Goal: Navigation & Orientation: Find specific page/section

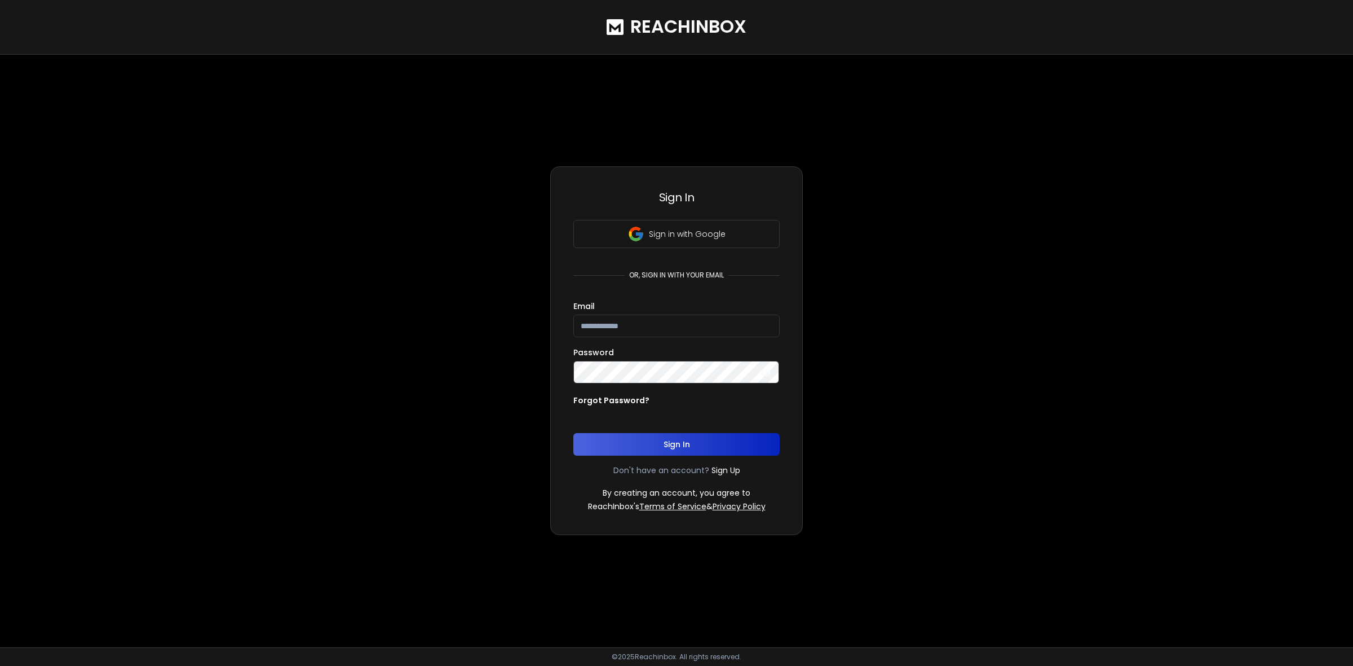
type input "**********"
click at [703, 447] on button "Sign In" at bounding box center [677, 444] width 206 height 23
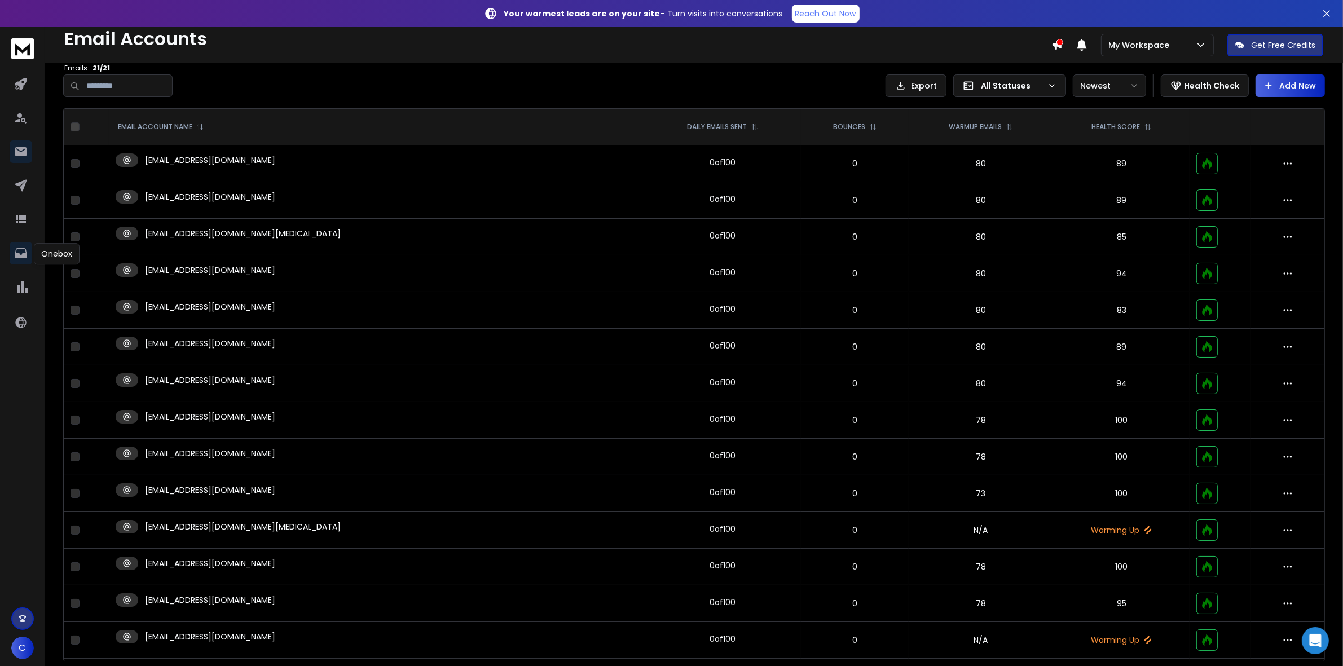
click at [21, 257] on icon at bounding box center [21, 253] width 12 height 10
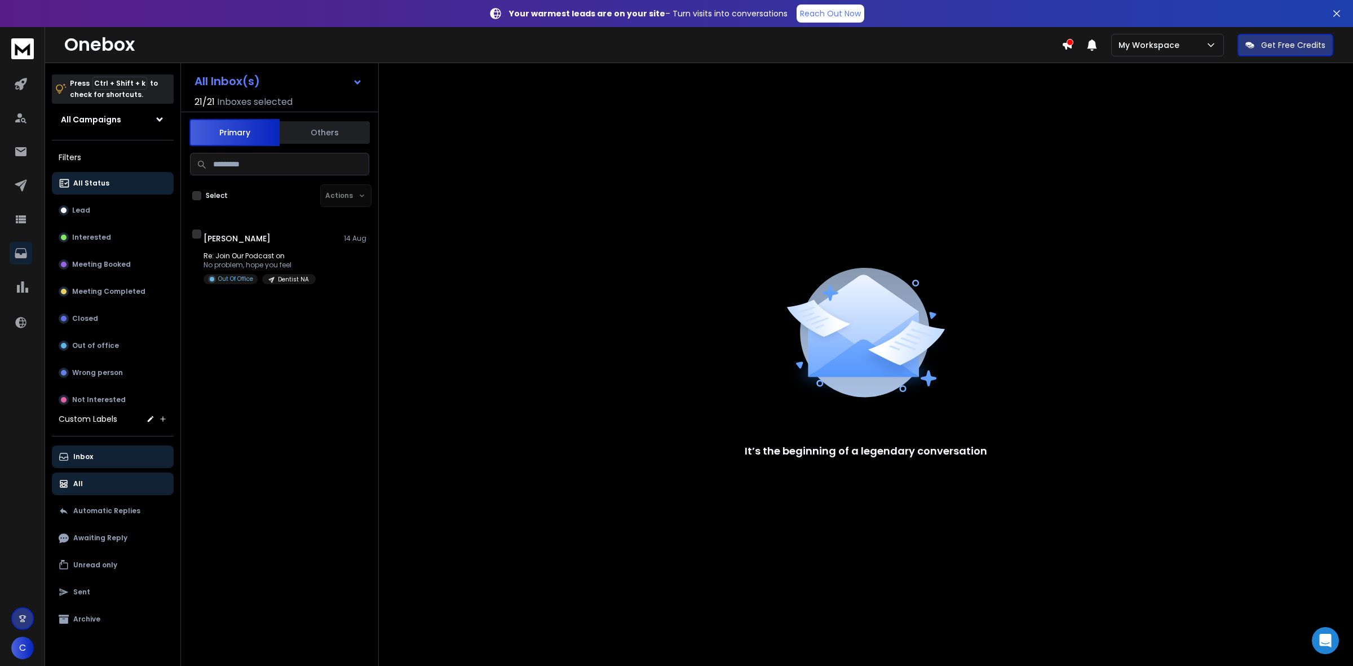
click at [86, 489] on button "All" at bounding box center [113, 484] width 122 height 23
click at [345, 127] on button "Others" at bounding box center [325, 132] width 90 height 25
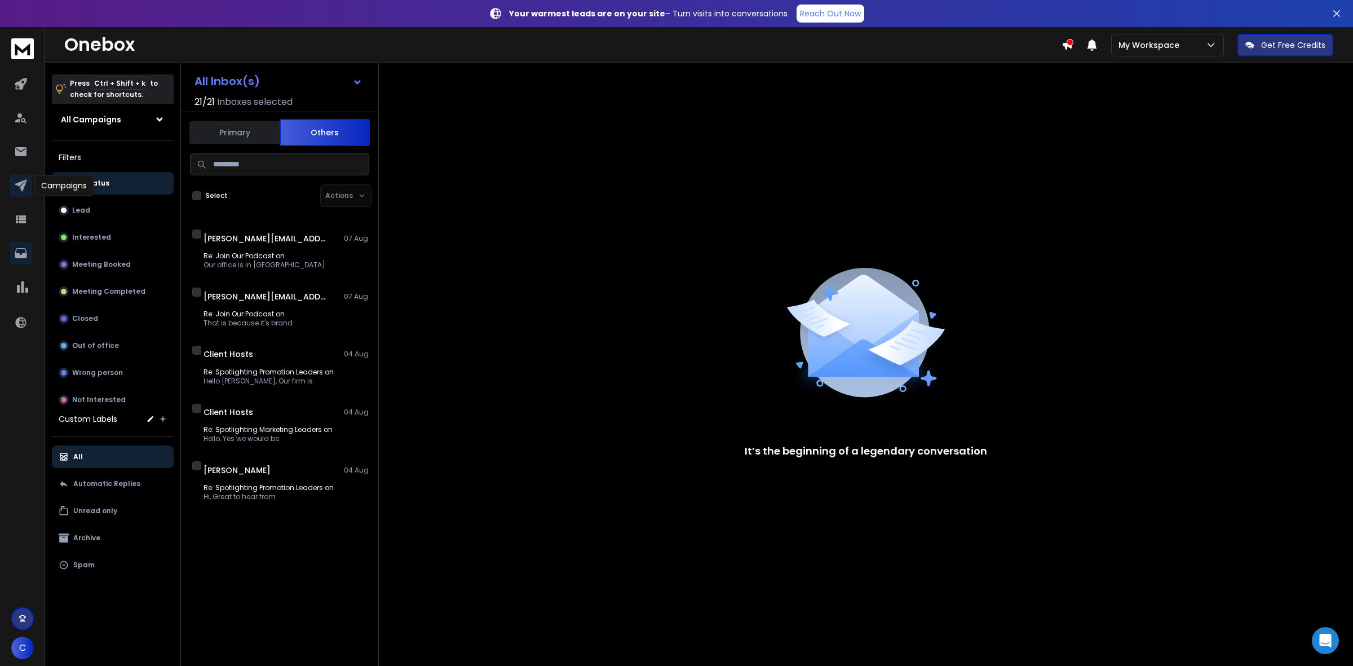
click at [24, 179] on icon at bounding box center [21, 186] width 14 height 14
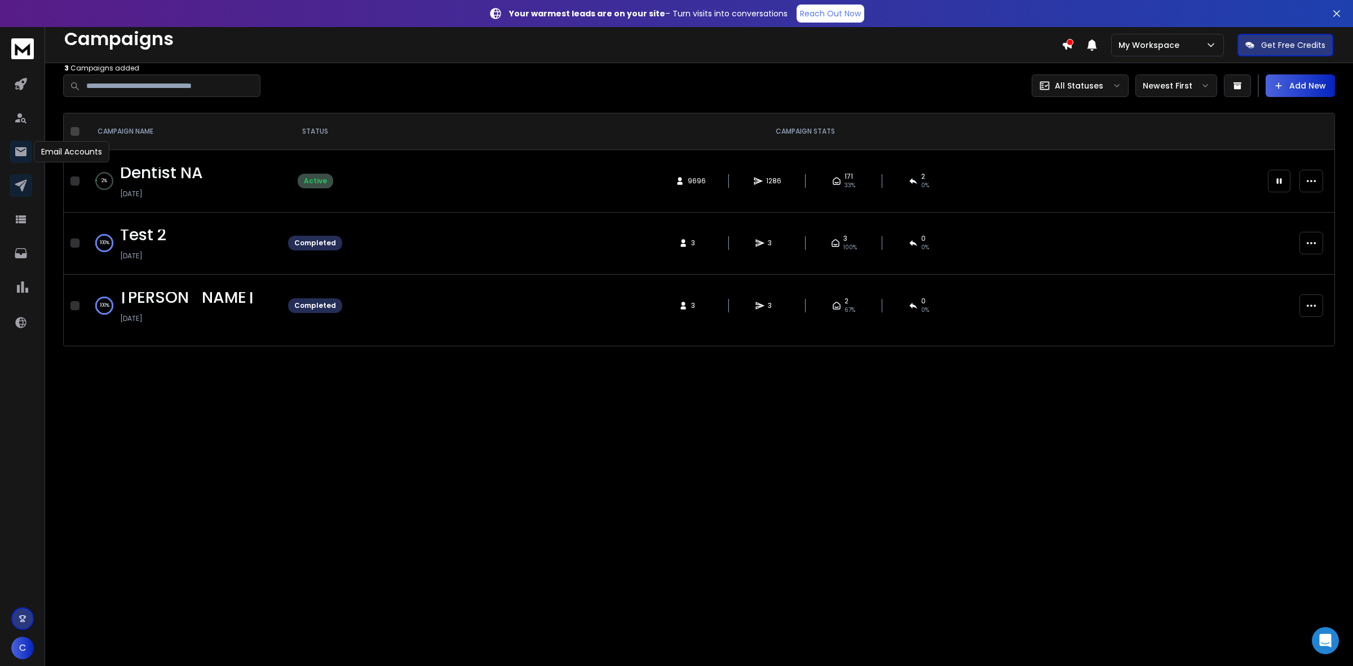
click at [21, 154] on icon at bounding box center [20, 151] width 11 height 9
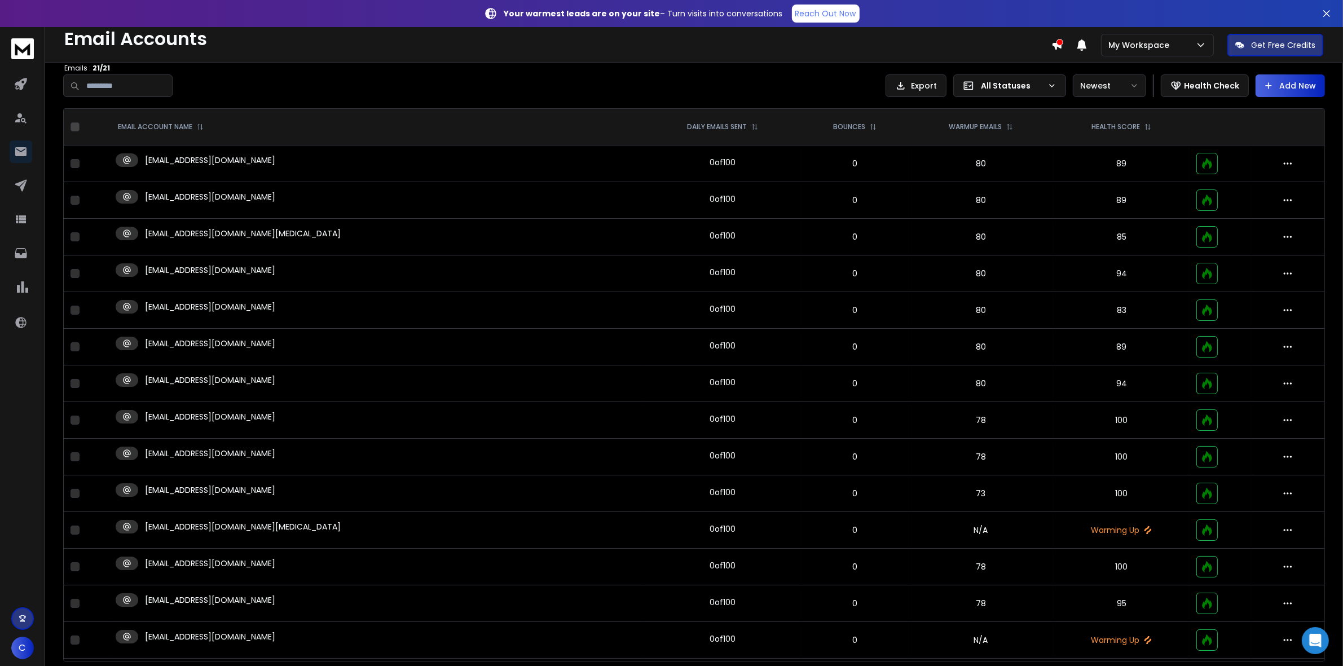
click at [36, 645] on div "C" at bounding box center [22, 348] width 45 height 643
click at [32, 646] on span "C" at bounding box center [22, 648] width 23 height 23
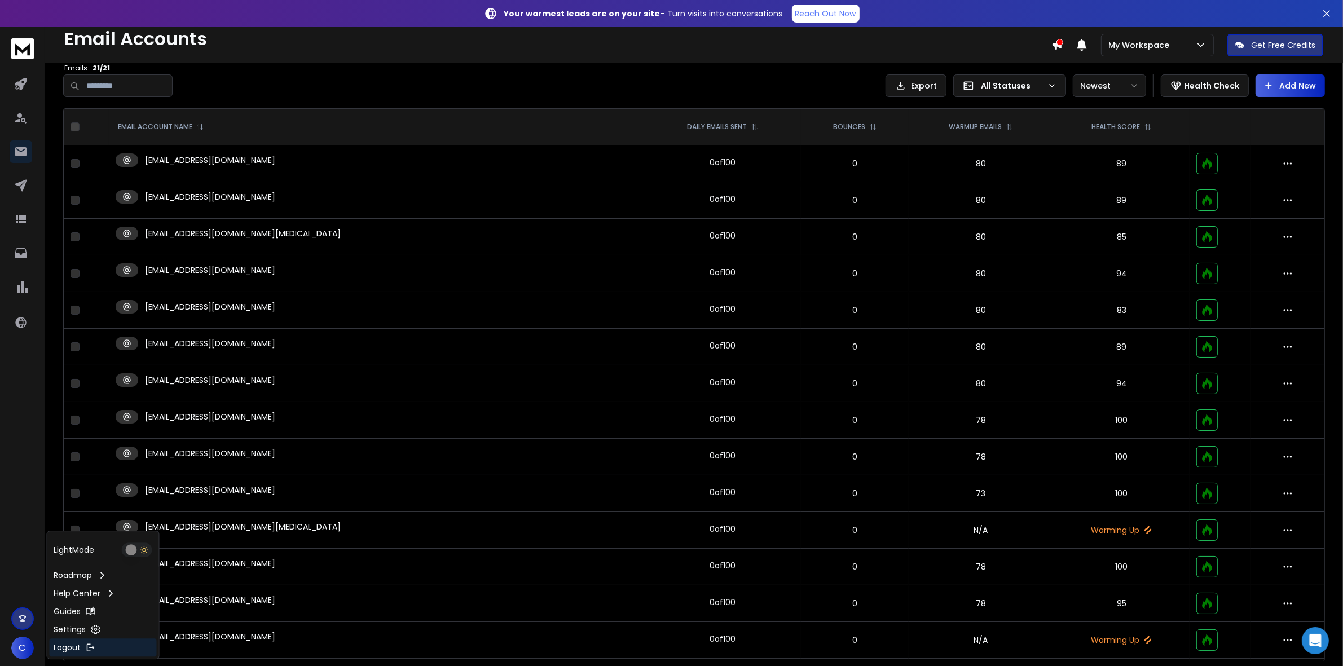
click at [80, 644] on p "Logout" at bounding box center [67, 647] width 27 height 11
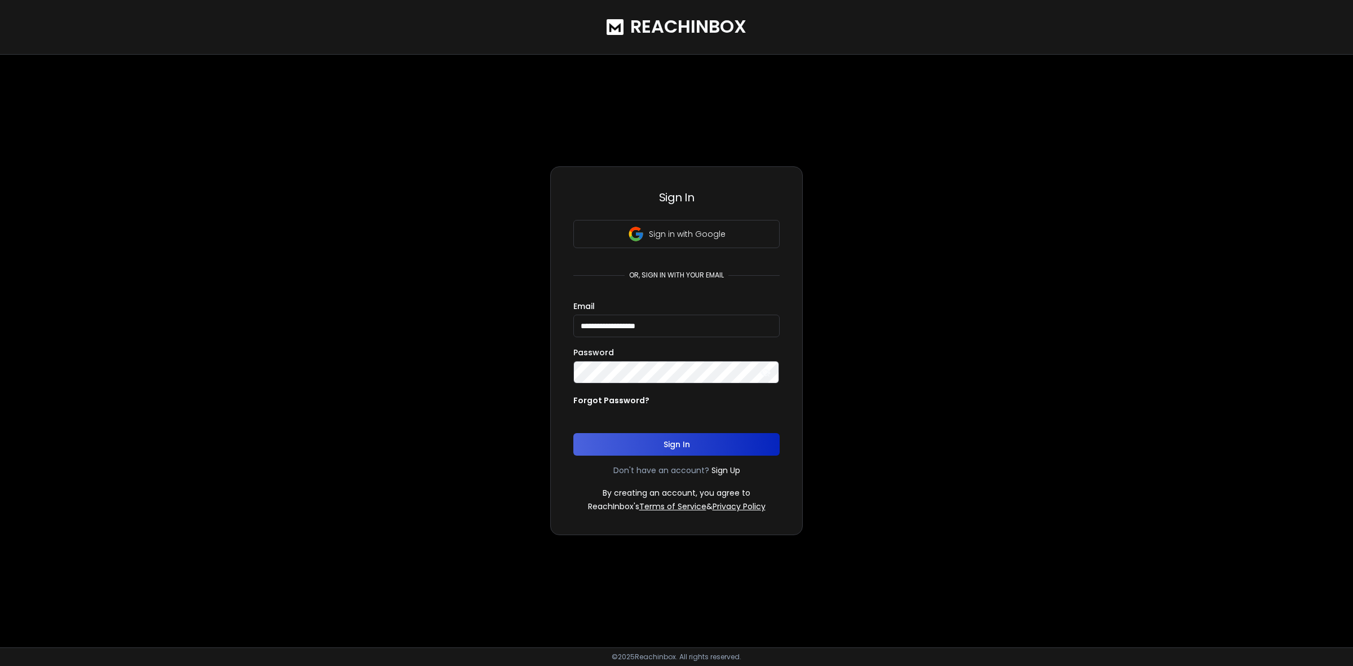
click at [636, 336] on input "**********" at bounding box center [677, 326] width 206 height 23
type input "**********"
click at [703, 447] on button "Sign In" at bounding box center [677, 444] width 206 height 23
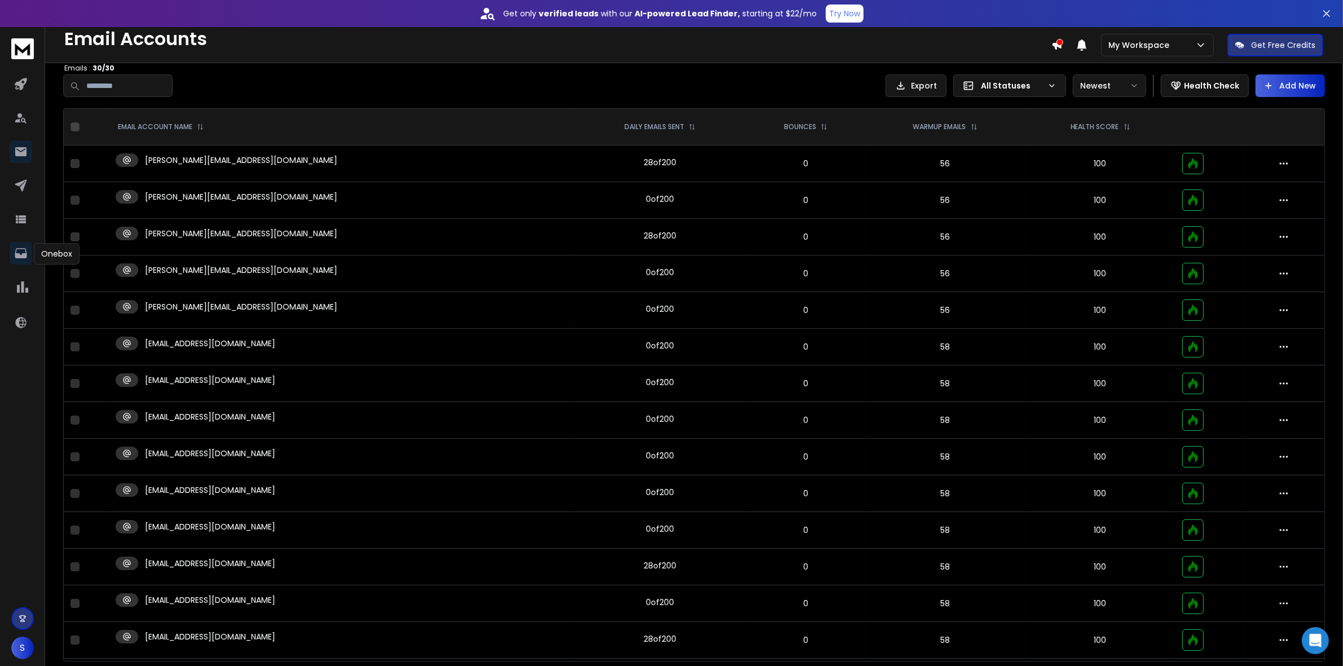
drag, startPoint x: 0, startPoint y: 0, endPoint x: 24, endPoint y: 261, distance: 262.2
click at [24, 261] on link at bounding box center [21, 253] width 23 height 23
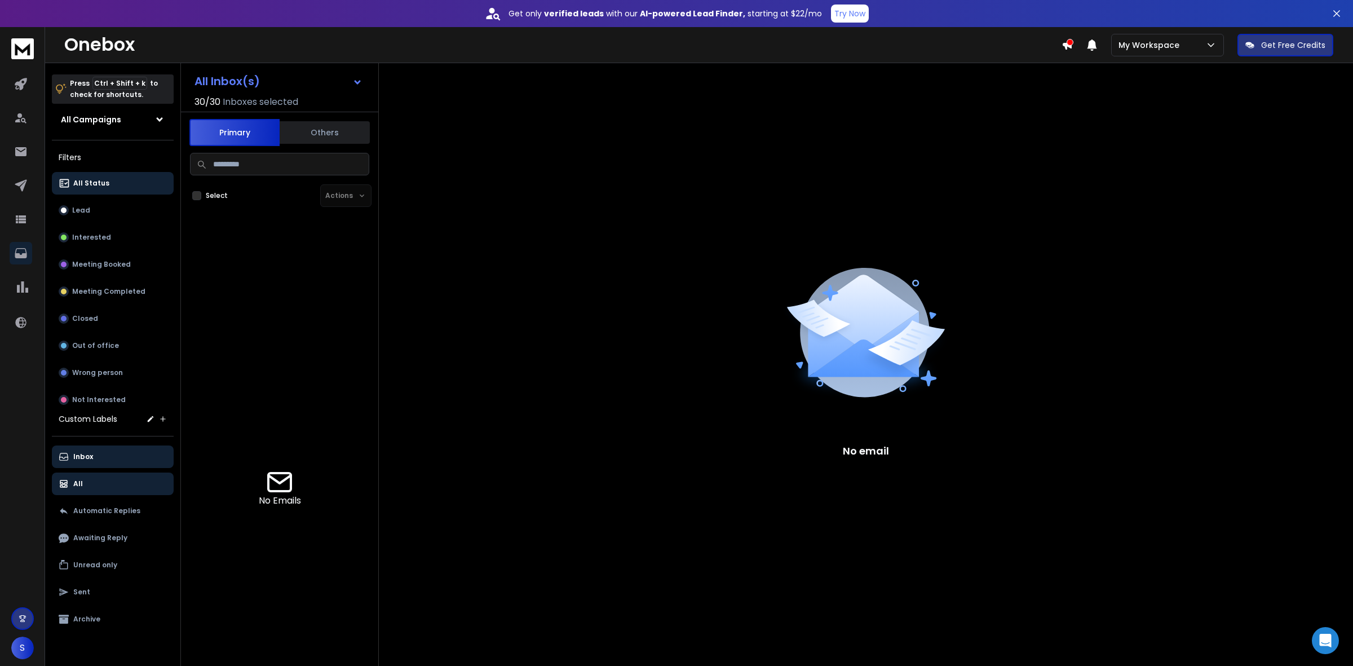
click at [94, 479] on button "All" at bounding box center [113, 484] width 122 height 23
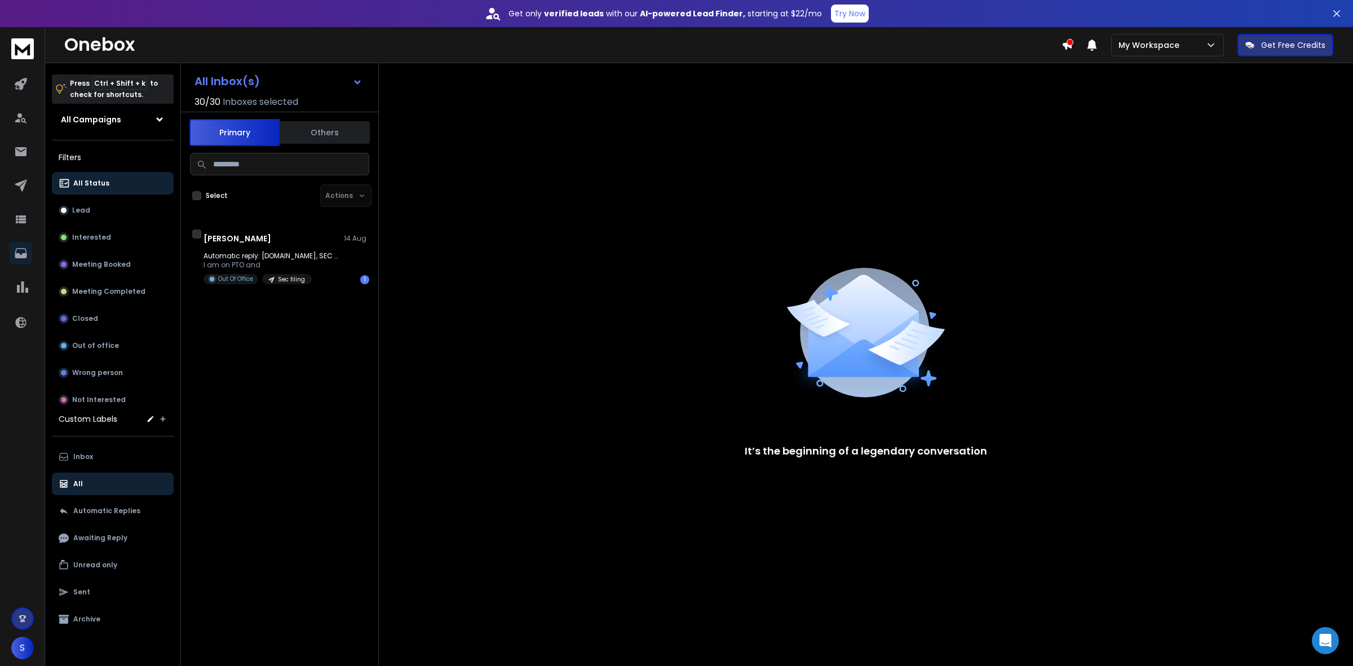
click at [332, 133] on button "Others" at bounding box center [325, 132] width 90 height 25
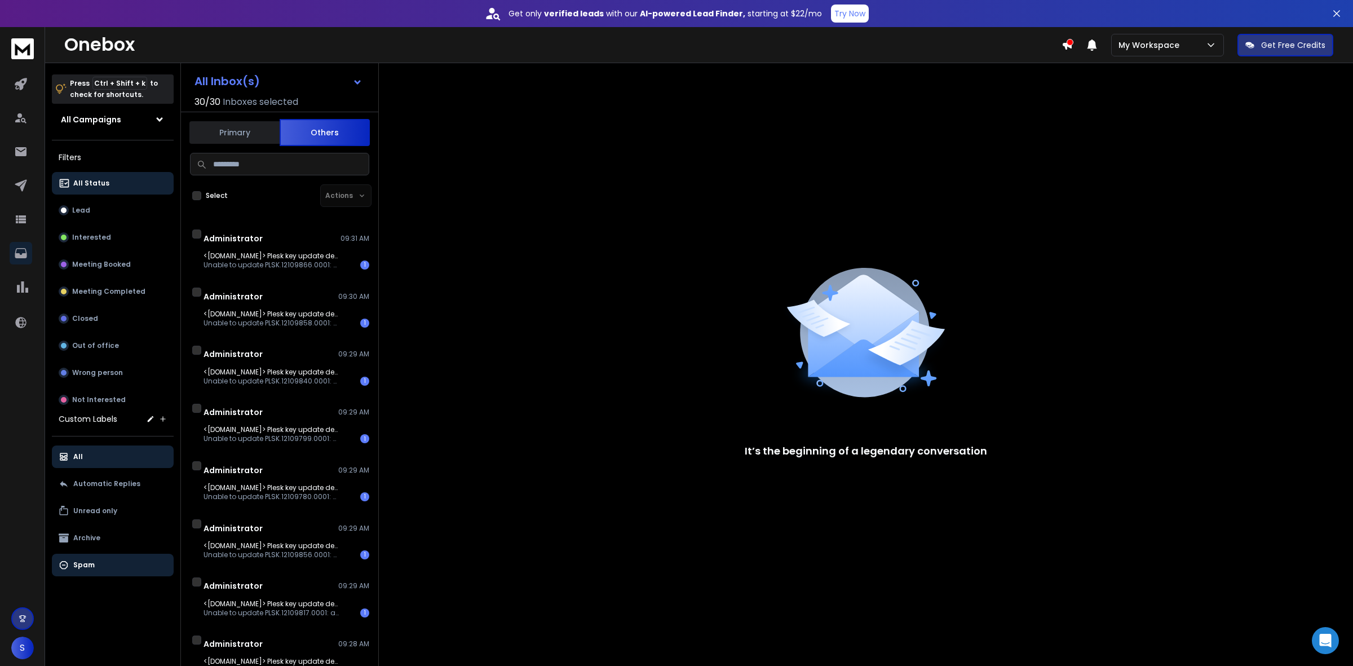
click at [98, 568] on button "Spam" at bounding box center [113, 565] width 122 height 23
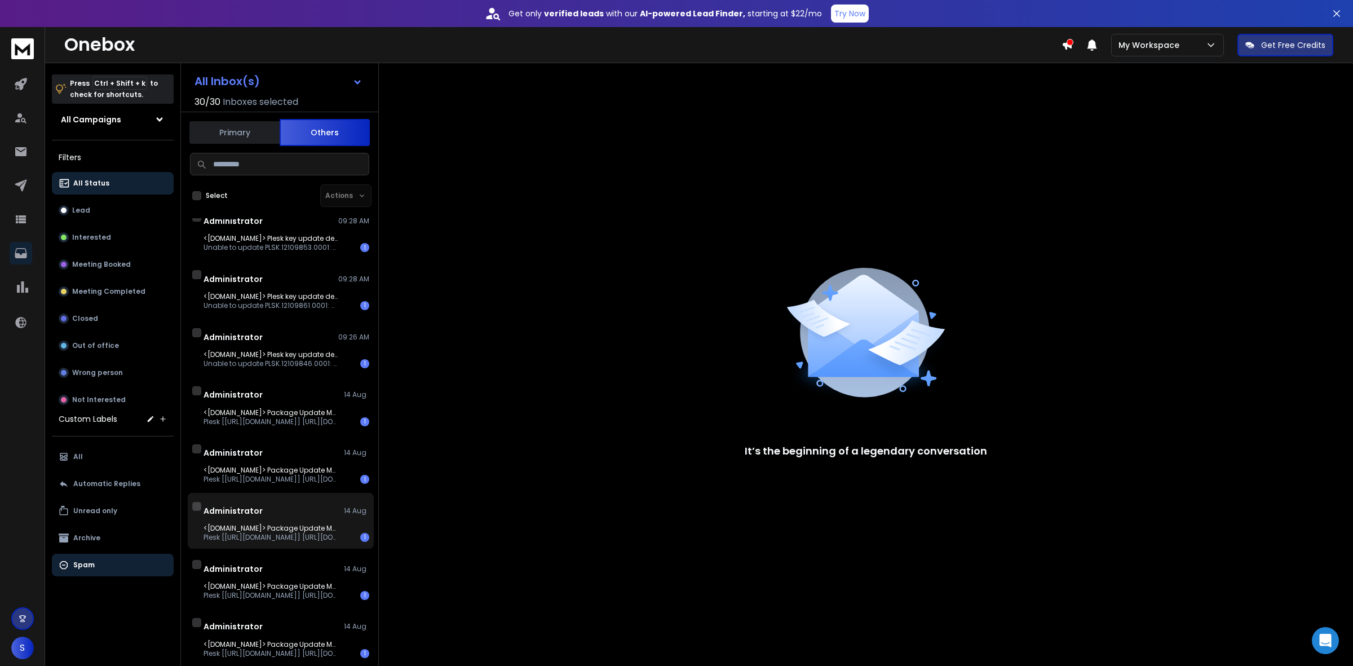
scroll to position [669, 0]
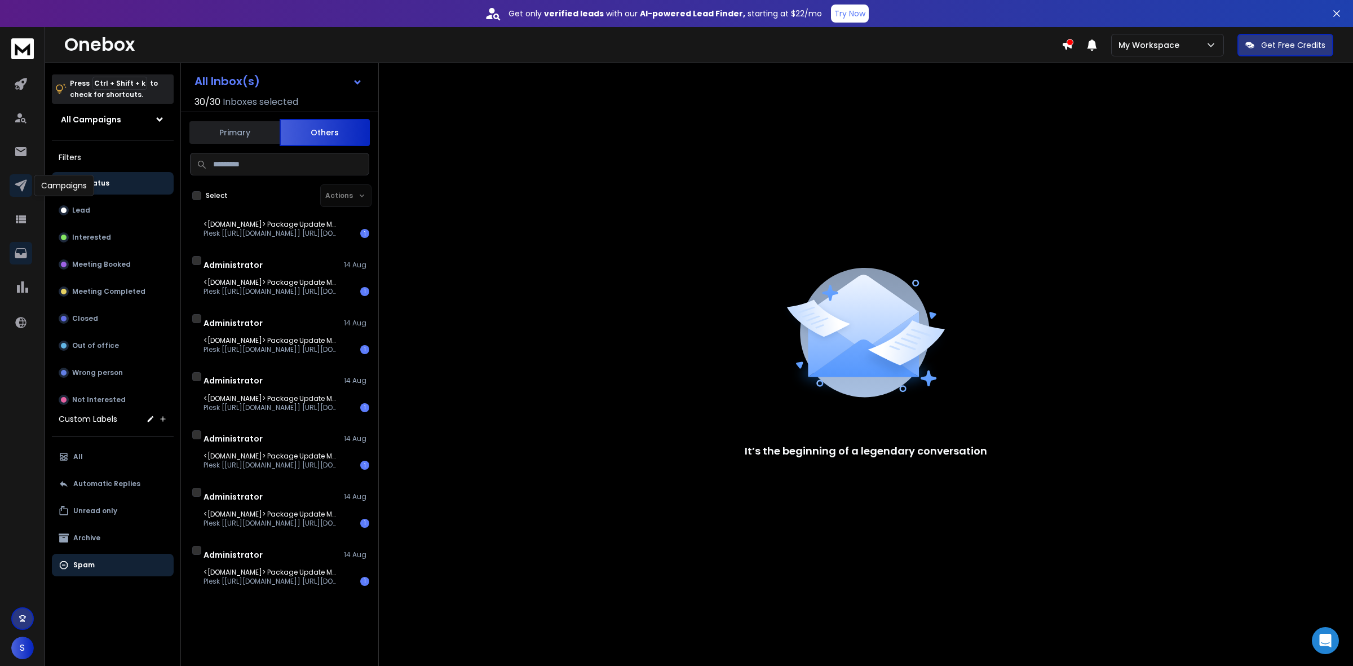
click at [20, 182] on icon at bounding box center [21, 186] width 14 height 14
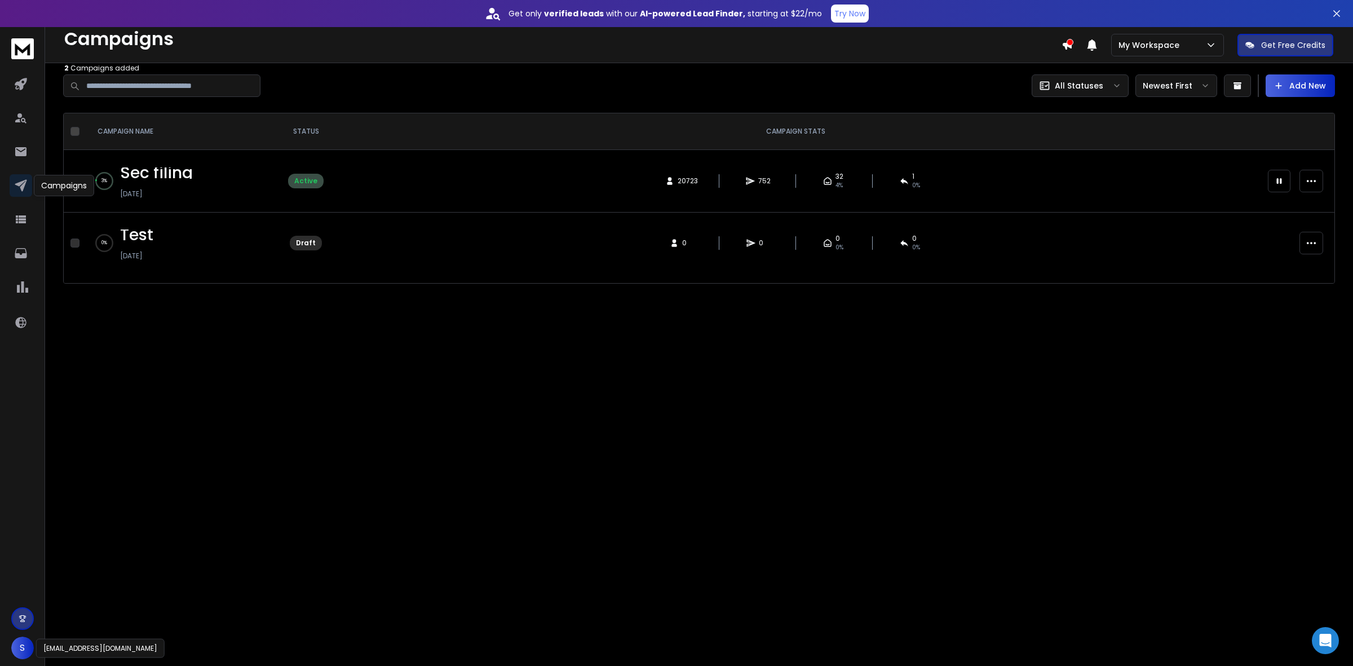
click at [29, 647] on span "S" at bounding box center [22, 648] width 23 height 23
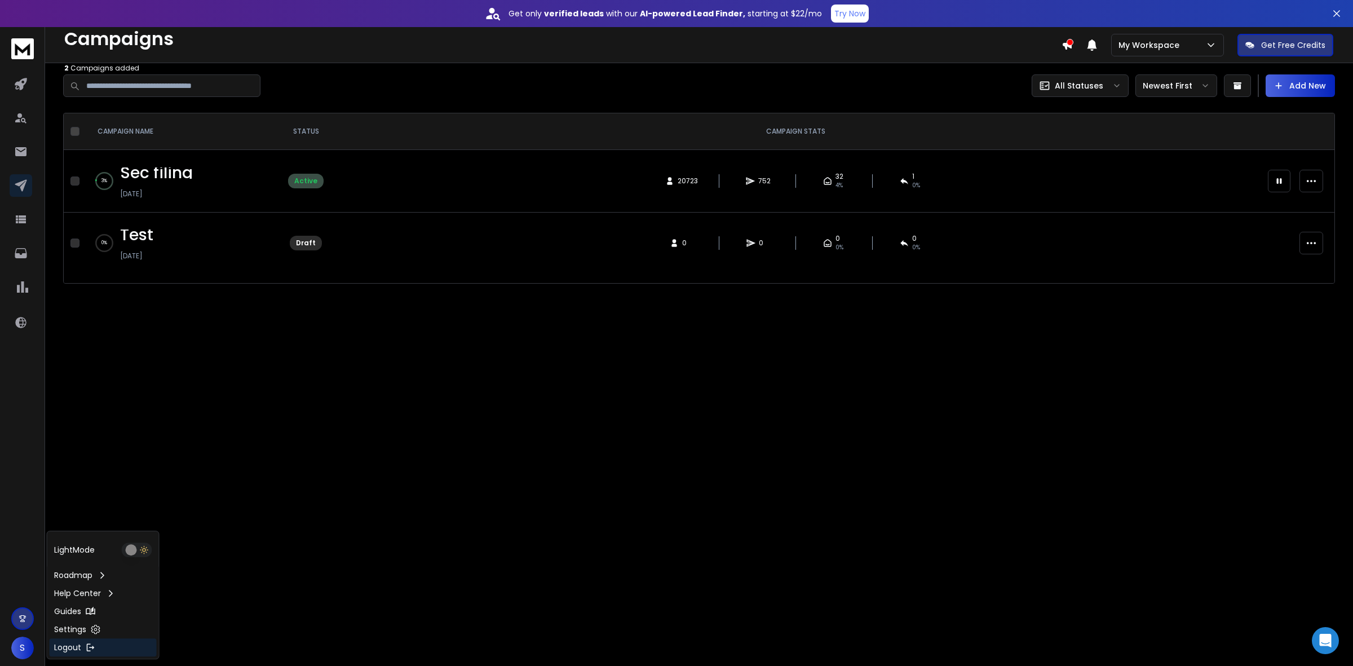
click at [69, 642] on p "Logout" at bounding box center [67, 647] width 27 height 11
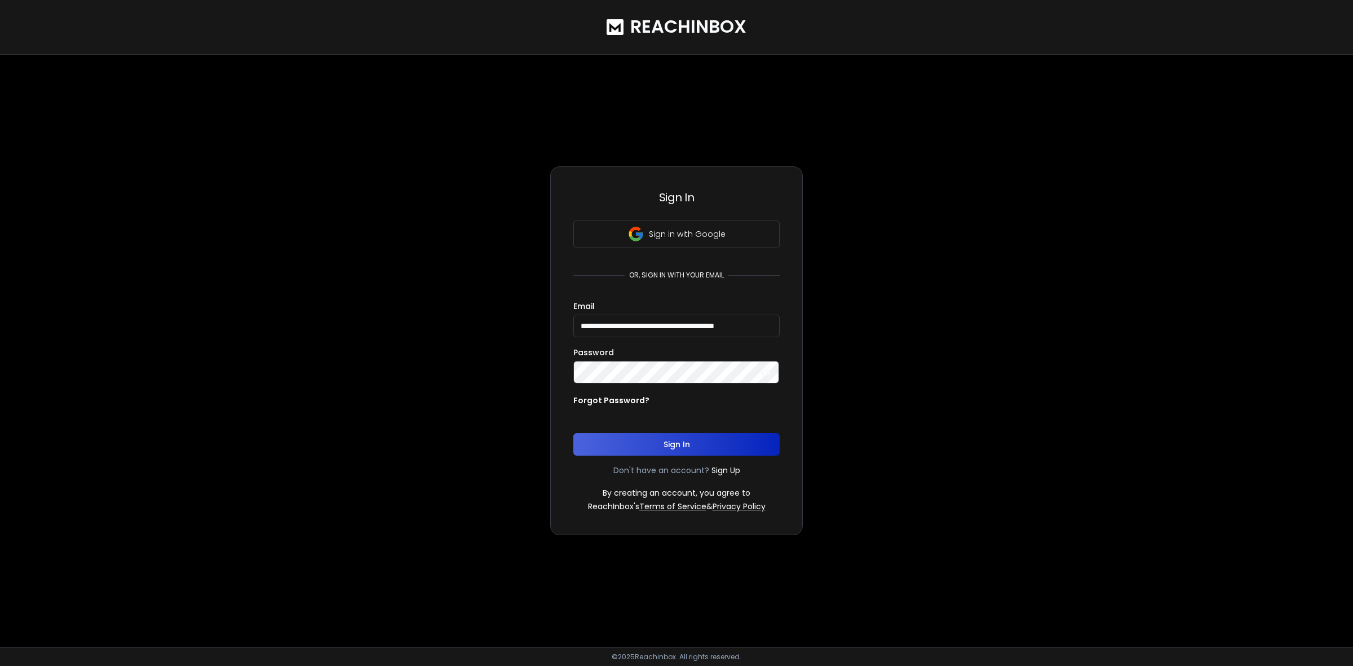
click at [635, 309] on div "Email" at bounding box center [677, 306] width 206 height 8
click at [636, 323] on input "**********" at bounding box center [677, 326] width 206 height 23
type input "**********"
click at [663, 443] on button "Sign In" at bounding box center [677, 444] width 206 height 23
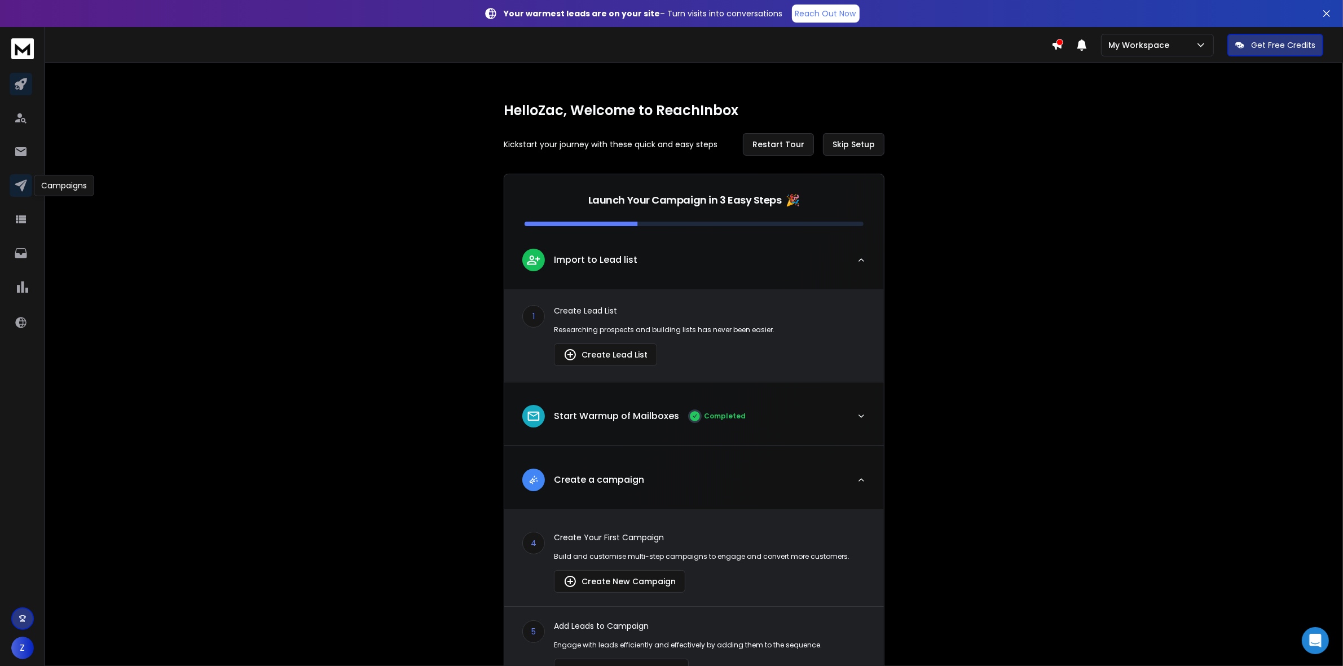
click at [20, 188] on icon at bounding box center [21, 185] width 12 height 12
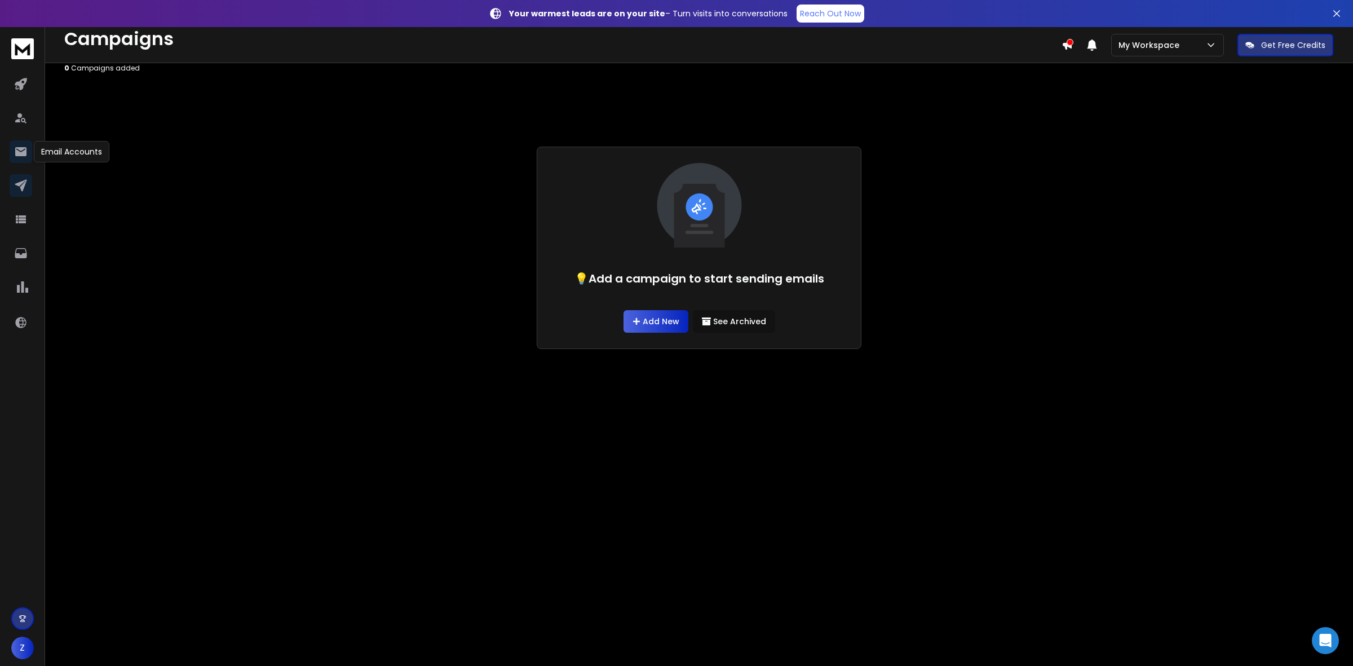
click at [26, 151] on icon at bounding box center [20, 151] width 11 height 9
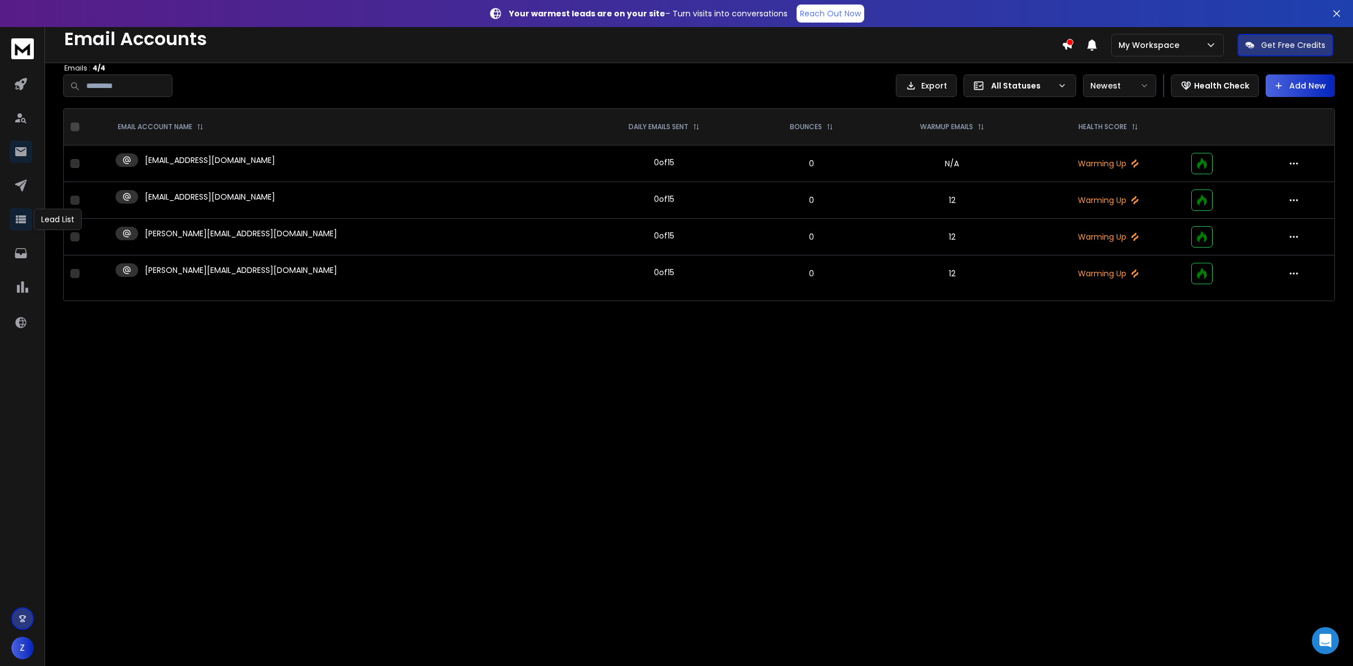
click at [28, 228] on link at bounding box center [21, 219] width 23 height 23
